Goal: Navigation & Orientation: Find specific page/section

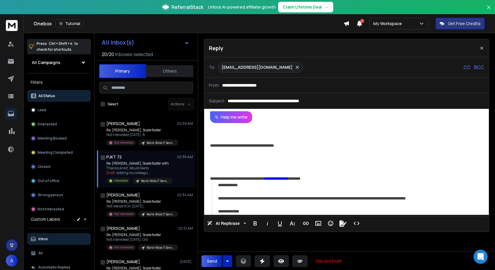
scroll to position [83, 0]
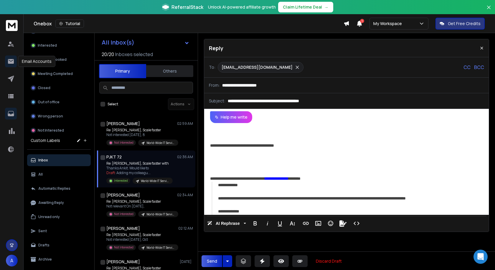
click at [13, 62] on icon at bounding box center [11, 61] width 6 height 5
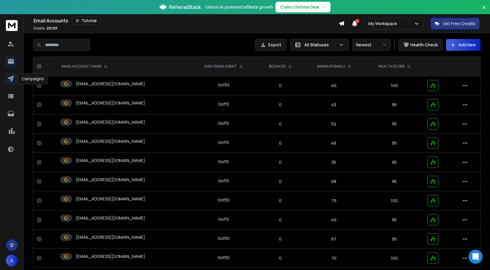
click at [14, 81] on icon at bounding box center [10, 78] width 7 height 7
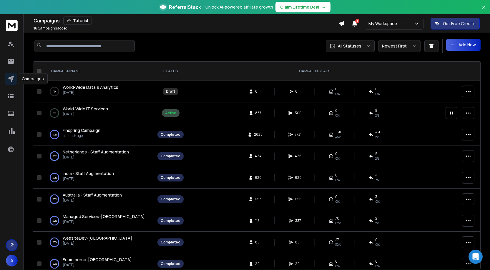
click at [10, 77] on icon at bounding box center [10, 78] width 7 height 7
click at [13, 112] on icon at bounding box center [11, 113] width 6 height 5
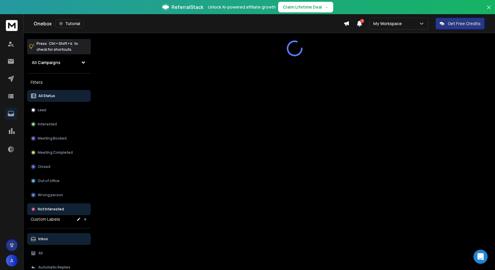
scroll to position [83, 0]
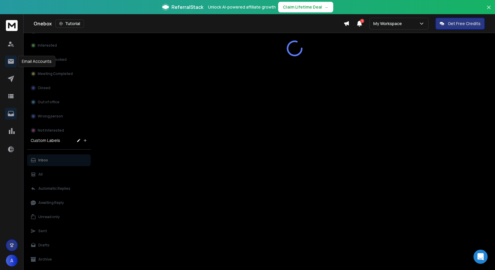
click at [9, 60] on icon at bounding box center [10, 61] width 7 height 7
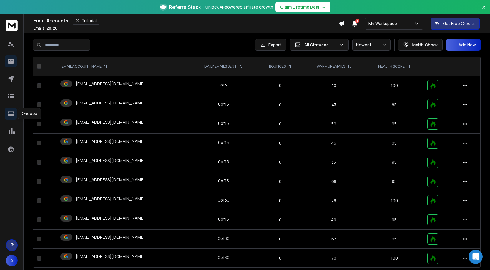
click at [10, 110] on icon at bounding box center [10, 113] width 7 height 7
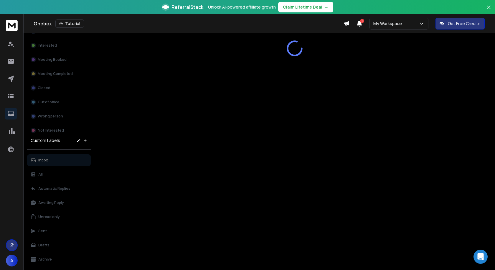
scroll to position [83, 0]
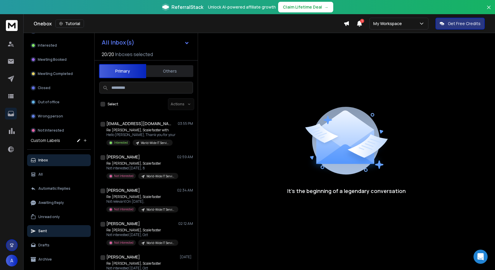
click at [47, 225] on button "Sent" at bounding box center [59, 231] width 64 height 12
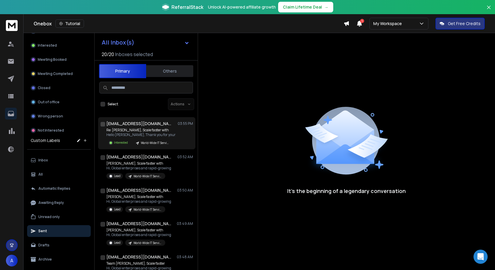
click at [143, 130] on p "Re: [PERSON_NAME], Scale faster with" at bounding box center [140, 130] width 69 height 5
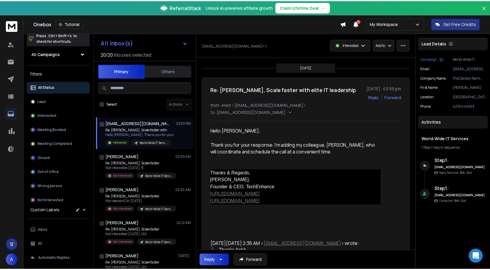
scroll to position [0, 0]
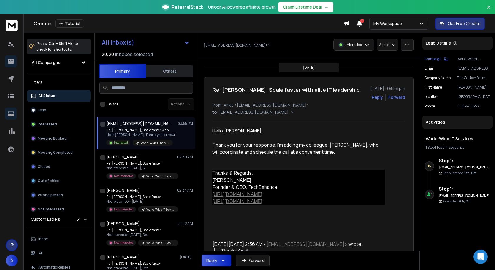
click at [11, 57] on link at bounding box center [11, 61] width 12 height 12
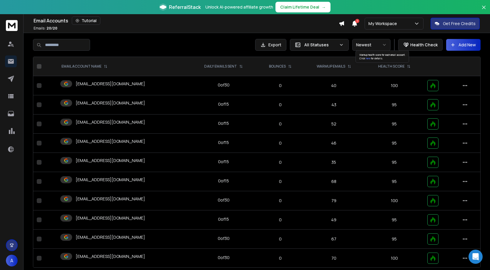
click at [384, 66] on p "HEALTH SCORE" at bounding box center [392, 66] width 27 height 5
click at [358, 25] on icon at bounding box center [354, 23] width 5 height 6
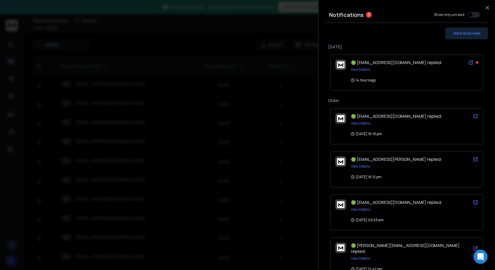
click at [469, 34] on span "Mark all as read" at bounding box center [466, 33] width 27 height 5
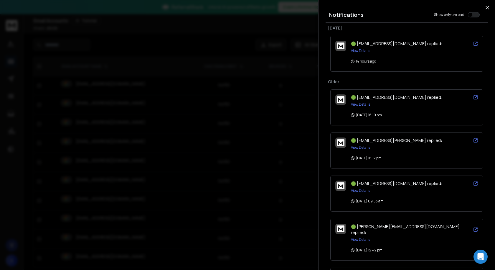
click at [486, 9] on icon "button" at bounding box center [487, 7] width 3 height 3
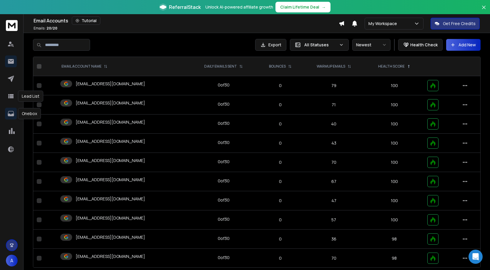
click at [15, 111] on link at bounding box center [11, 114] width 12 height 12
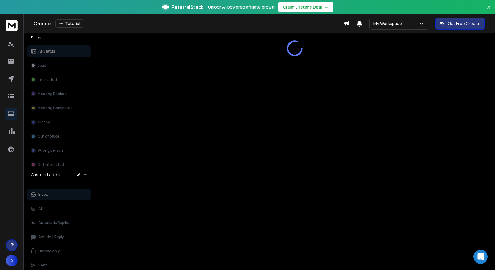
scroll to position [83, 0]
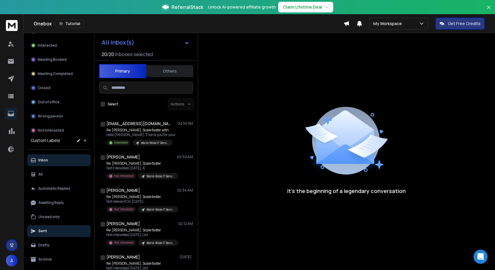
click at [47, 225] on button "Sent" at bounding box center [59, 231] width 64 height 12
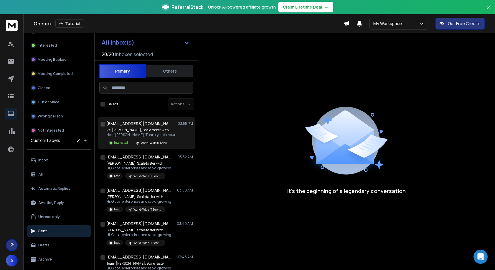
click at [134, 133] on p "Hello [PERSON_NAME], Thank you for your" at bounding box center [140, 134] width 69 height 5
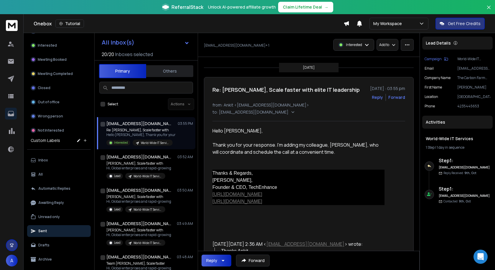
scroll to position [0, 0]
